Goal: Task Accomplishment & Management: Manage account settings

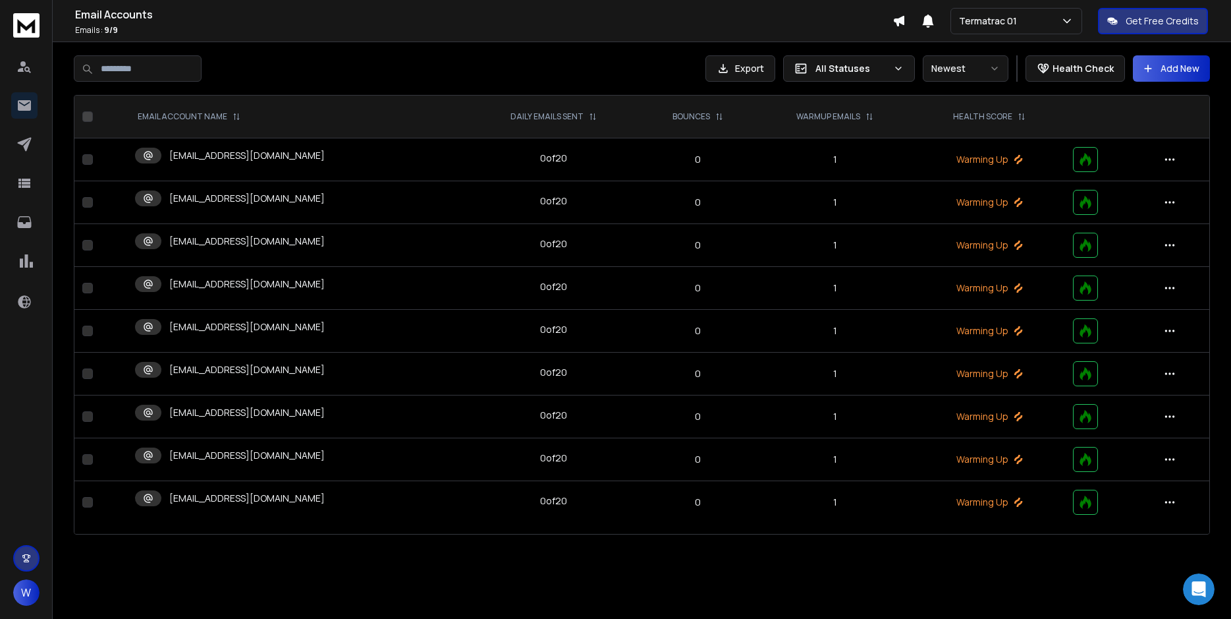
scroll to position [534, 0]
click at [629, 557] on div "Get only verified leads with our AI-powered Lead Finder, starting at $22/mo Try…" at bounding box center [615, 309] width 1231 height 619
click at [407, 163] on td "[EMAIL_ADDRESS][DOMAIN_NAME]" at bounding box center [297, 159] width 340 height 43
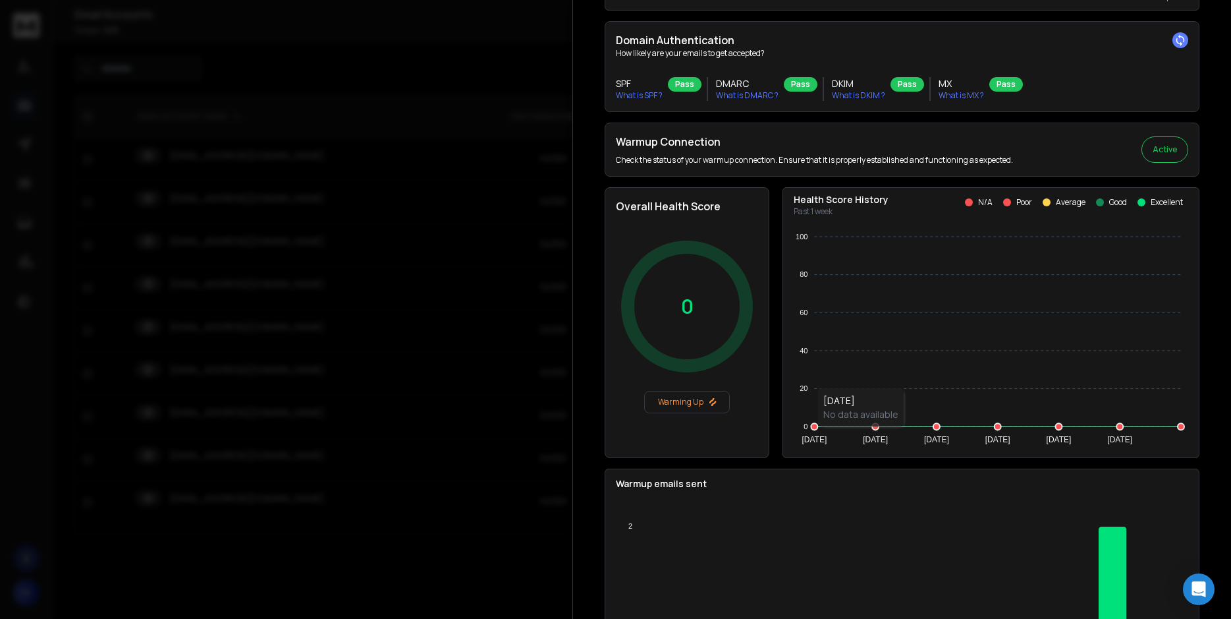
scroll to position [253, 0]
click at [680, 403] on p "Warming Up" at bounding box center [687, 402] width 74 height 11
click at [692, 327] on div "0" at bounding box center [687, 307] width 132 height 132
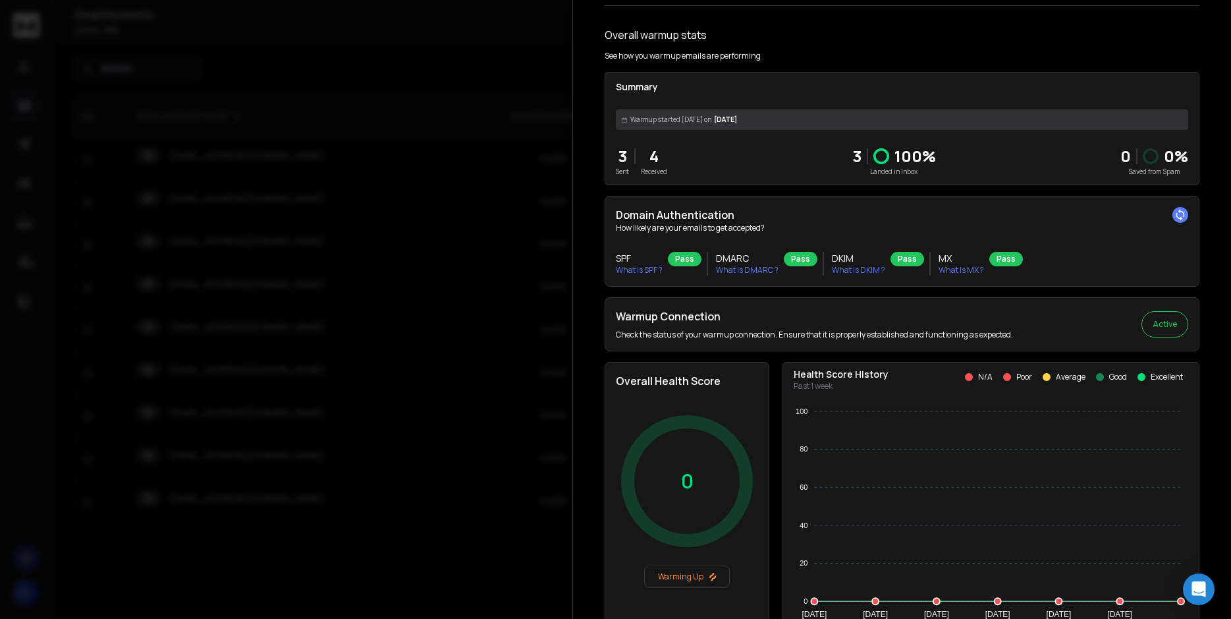
scroll to position [0, 0]
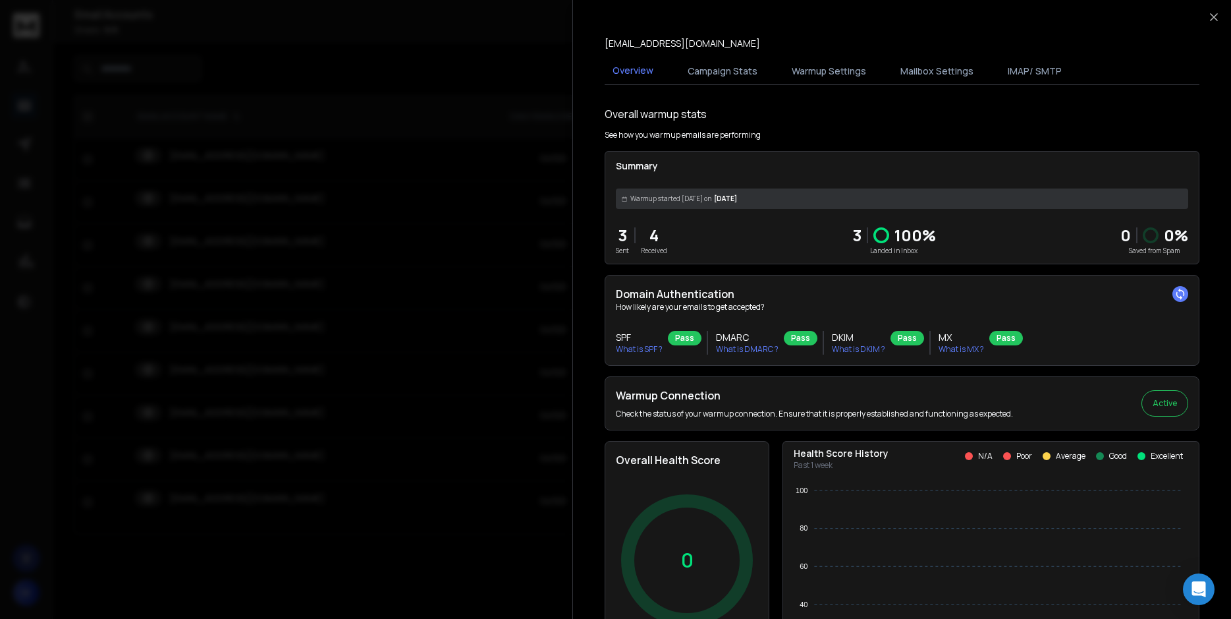
click at [727, 65] on button "Campaign Stats" at bounding box center [723, 71] width 86 height 29
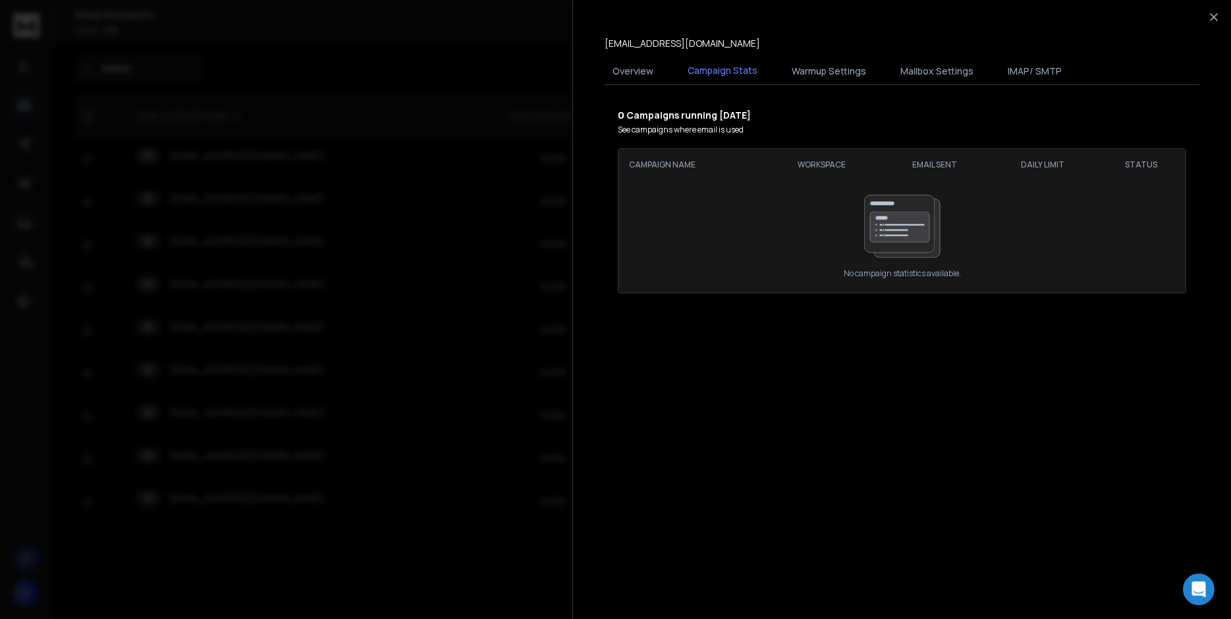
click at [825, 64] on button "Warmup Settings" at bounding box center [829, 71] width 90 height 29
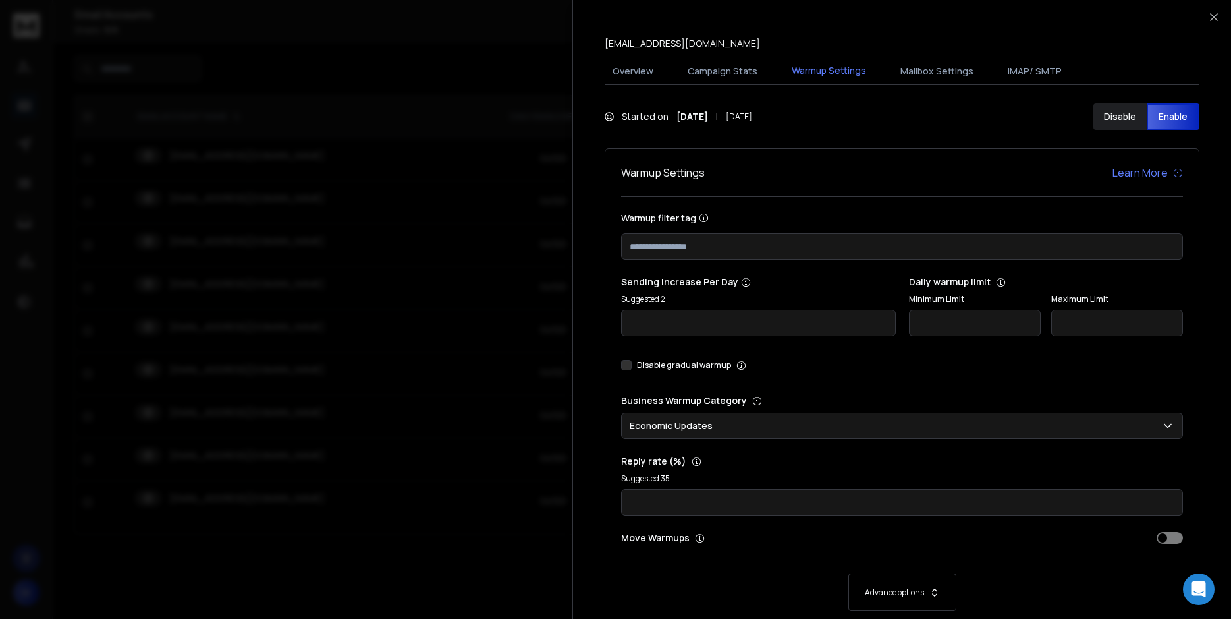
click at [722, 66] on button "Campaign Stats" at bounding box center [723, 71] width 86 height 29
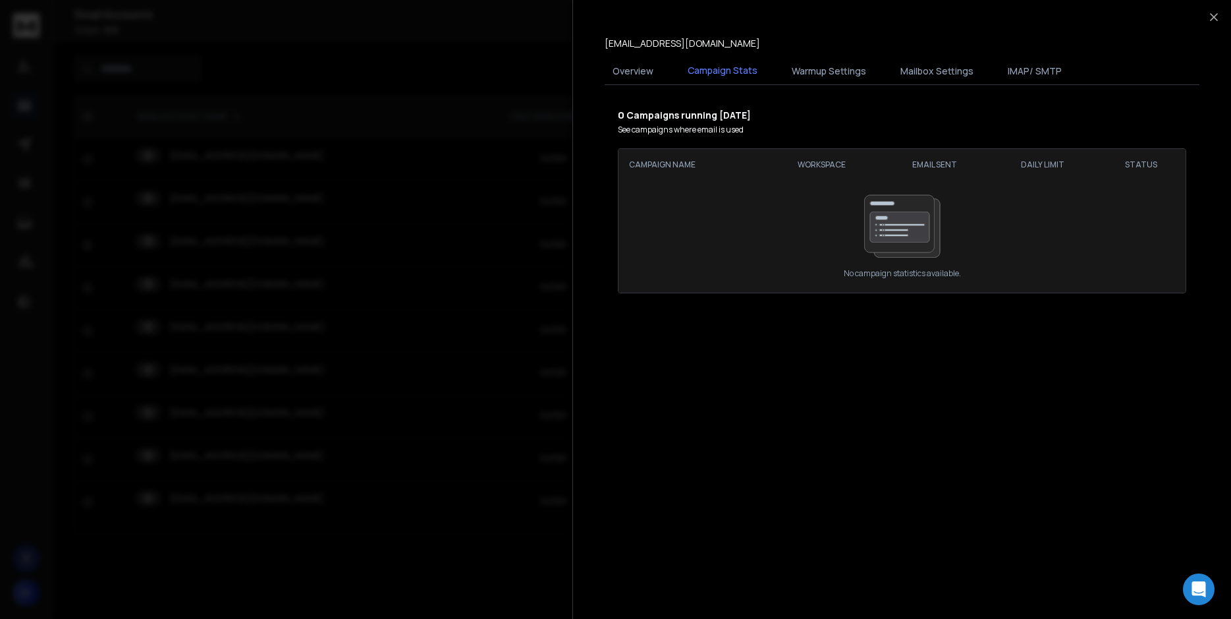
click at [1039, 169] on th "DAILY LIMIT" at bounding box center [1043, 165] width 107 height 32
drag, startPoint x: 629, startPoint y: 166, endPoint x: 1189, endPoint y: 172, distance: 560.1
click at [1187, 172] on div "CAMPAIGN NAME Workspace EMAIL SENT DAILY LIMIT STATUS No campaign statistics av…" at bounding box center [902, 220] width 569 height 145
click at [1007, 242] on div "No campaign statistics available." at bounding box center [902, 236] width 566 height 111
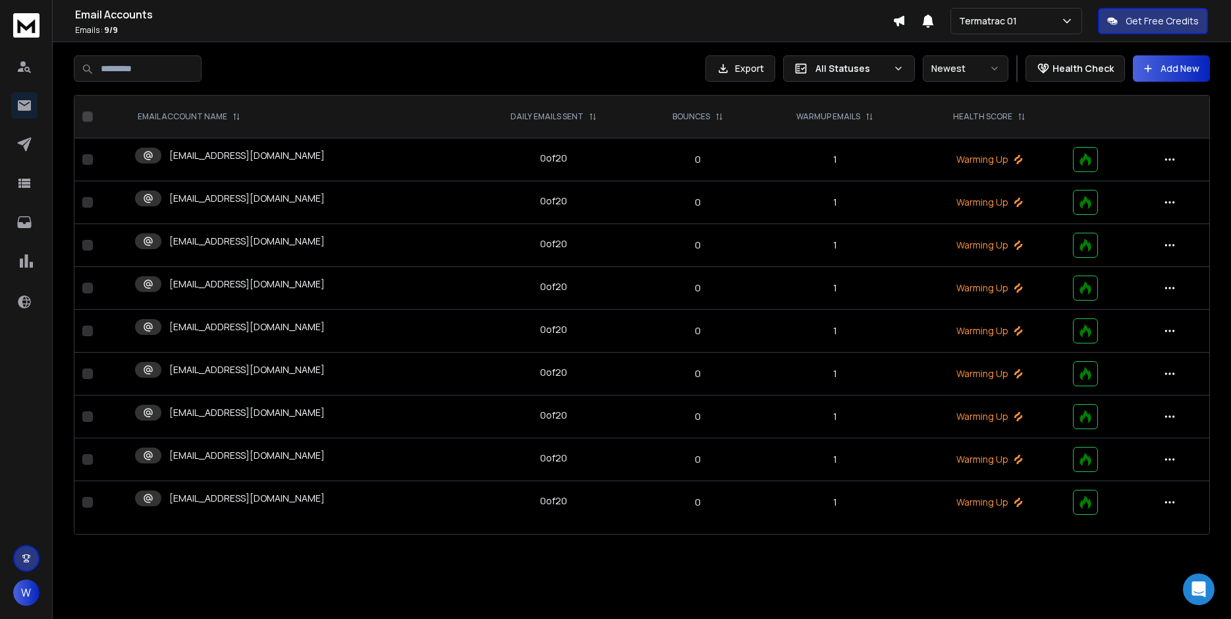
click at [1166, 156] on icon at bounding box center [1170, 160] width 12 height 12
click at [1148, 186] on div "Warmup Settings" at bounding box center [1157, 187] width 84 height 21
